Goal: Communication & Community: Answer question/provide support

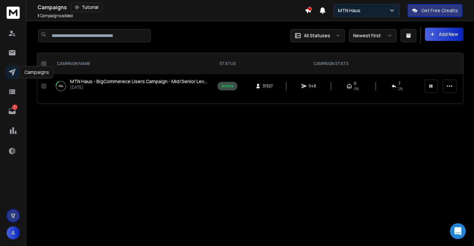
click at [356, 13] on p "MTN Haus" at bounding box center [350, 10] width 25 height 7
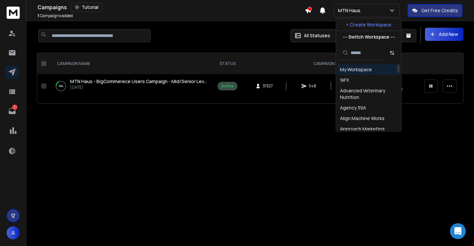
click at [352, 70] on div "My Workspace" at bounding box center [356, 69] width 32 height 7
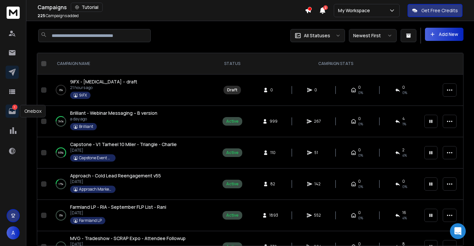
click at [13, 107] on p "1" at bounding box center [14, 106] width 5 height 5
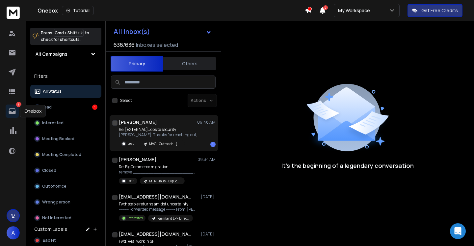
click at [156, 135] on p "[PERSON_NAME], Thanks for reaching out," at bounding box center [158, 134] width 78 height 5
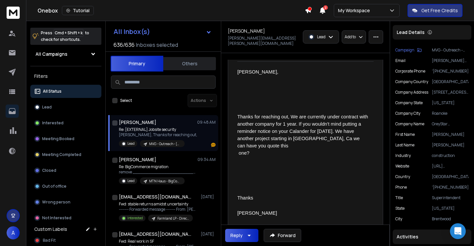
scroll to position [82, 0]
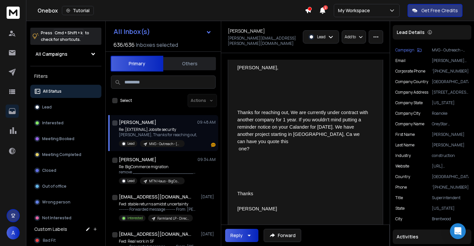
click at [326, 35] on div "Lead" at bounding box center [321, 37] width 36 height 13
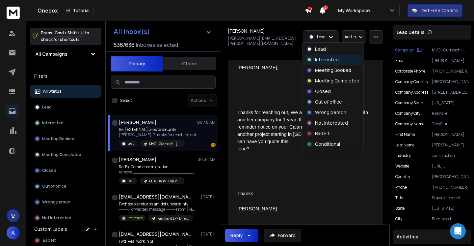
click at [320, 61] on p "Interested" at bounding box center [327, 59] width 24 height 7
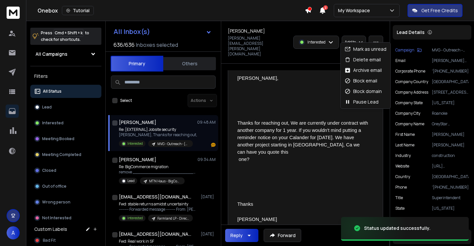
click at [379, 41] on icon "button" at bounding box center [376, 41] width 5 height 1
click at [352, 171] on div at bounding box center [302, 182] width 131 height 22
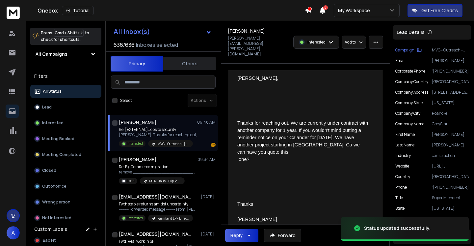
scroll to position [0, 0]
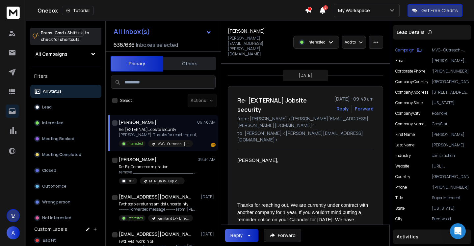
click at [370, 105] on div "Forward" at bounding box center [364, 108] width 19 height 7
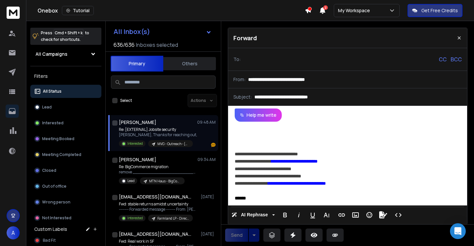
click at [269, 60] on input at bounding box center [266, 59] width 46 height 12
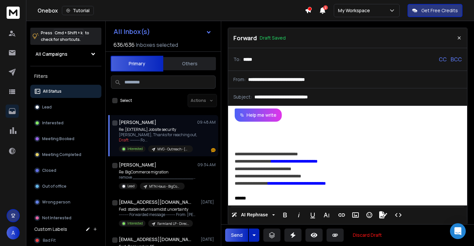
type input "**********"
click at [234, 238] on button "Send" at bounding box center [236, 234] width 23 height 13
